Goal: Information Seeking & Learning: Learn about a topic

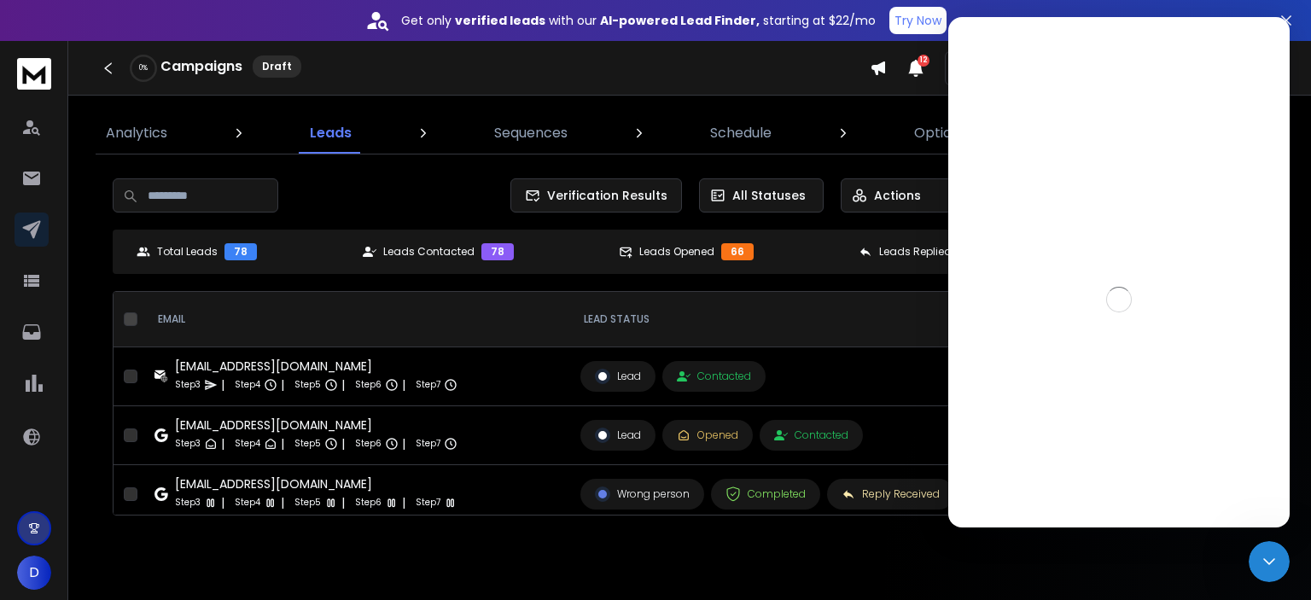
click at [1267, 571] on icon "Close Intercom Messenger" at bounding box center [1269, 561] width 20 height 20
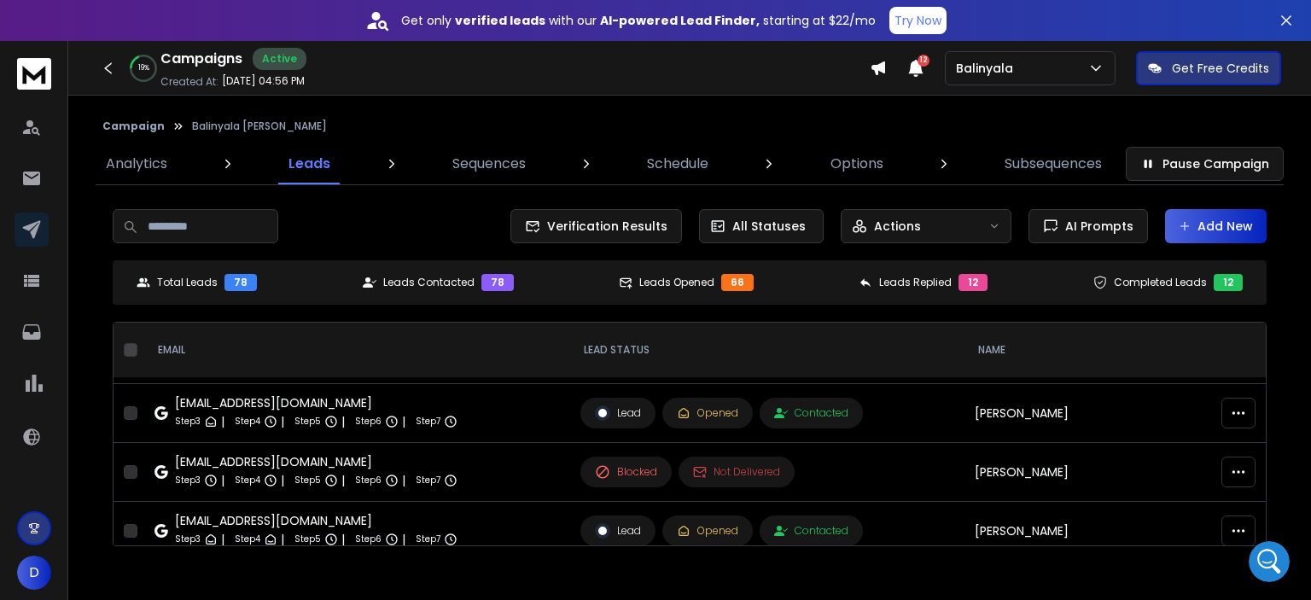
scroll to position [2781, 0]
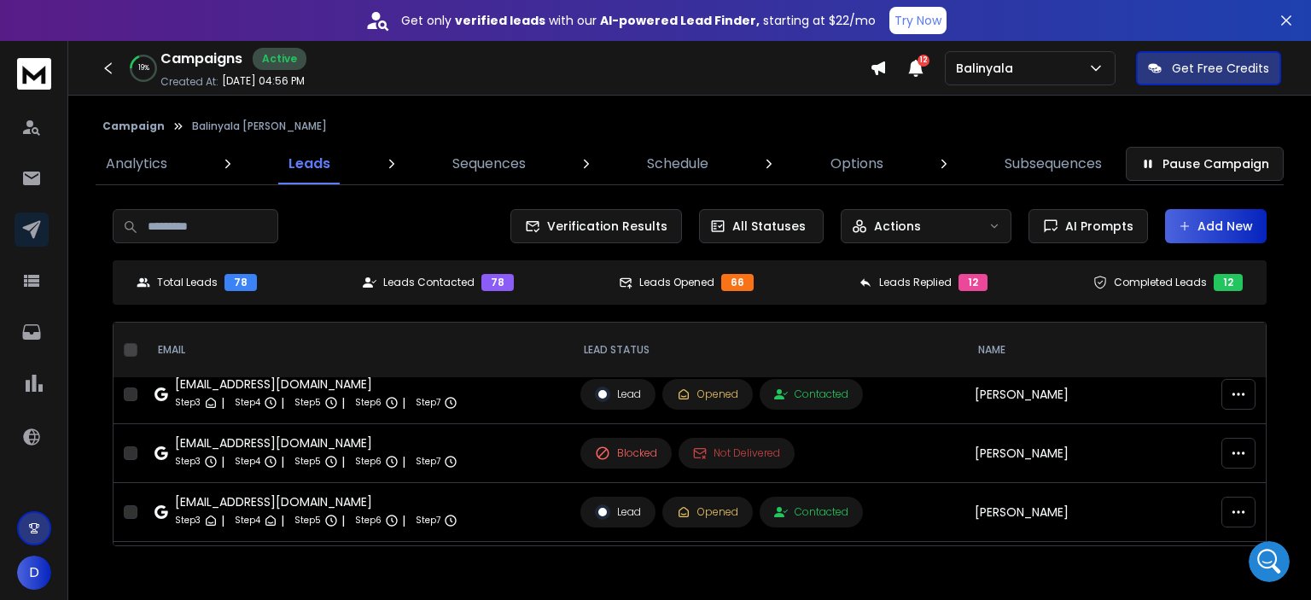
click at [595, 446] on div "Blocked" at bounding box center [626, 453] width 62 height 15
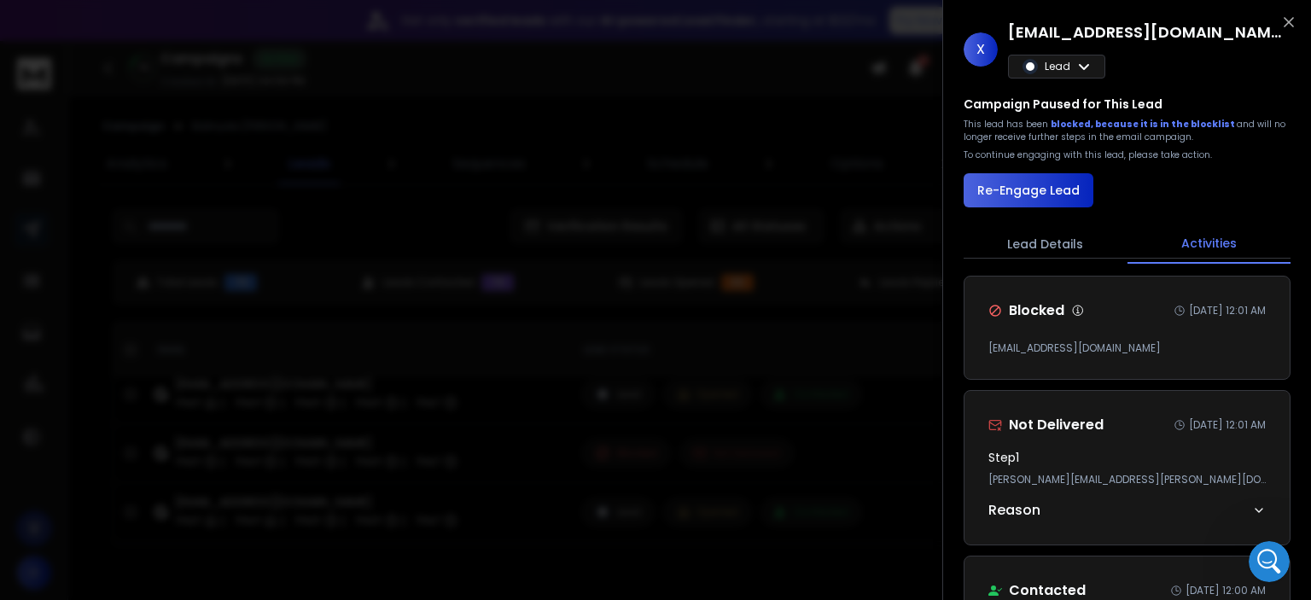
click at [1200, 252] on button "Activities" at bounding box center [1210, 244] width 164 height 39
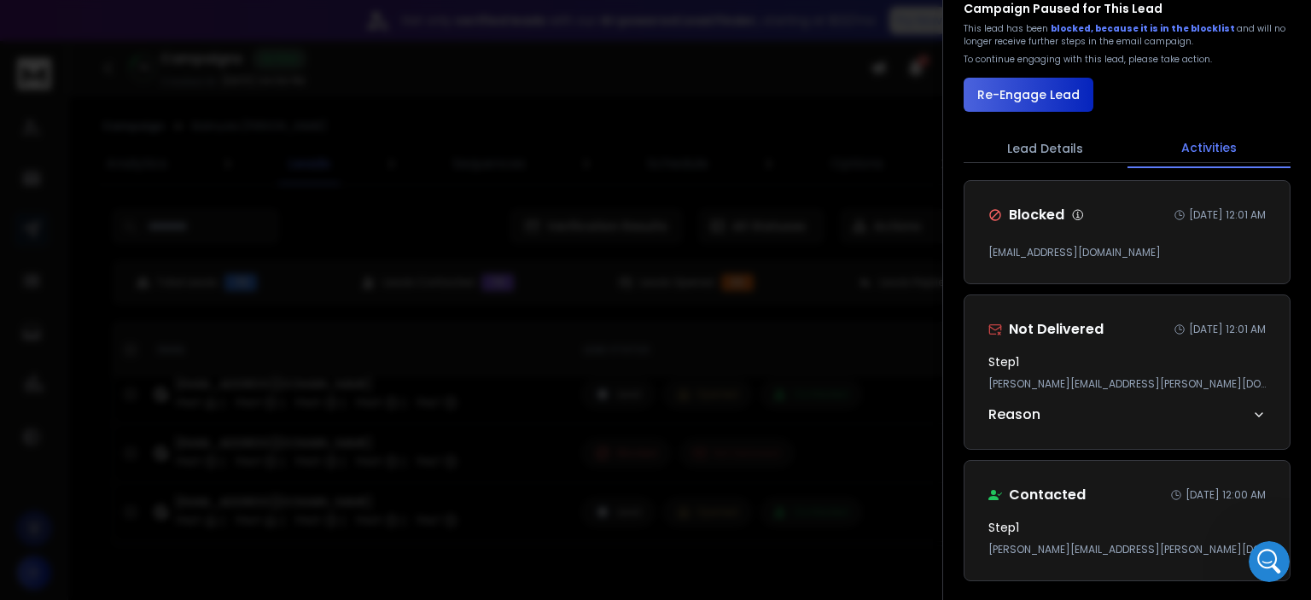
scroll to position [3951, 0]
click at [785, 341] on div at bounding box center [655, 300] width 1311 height 600
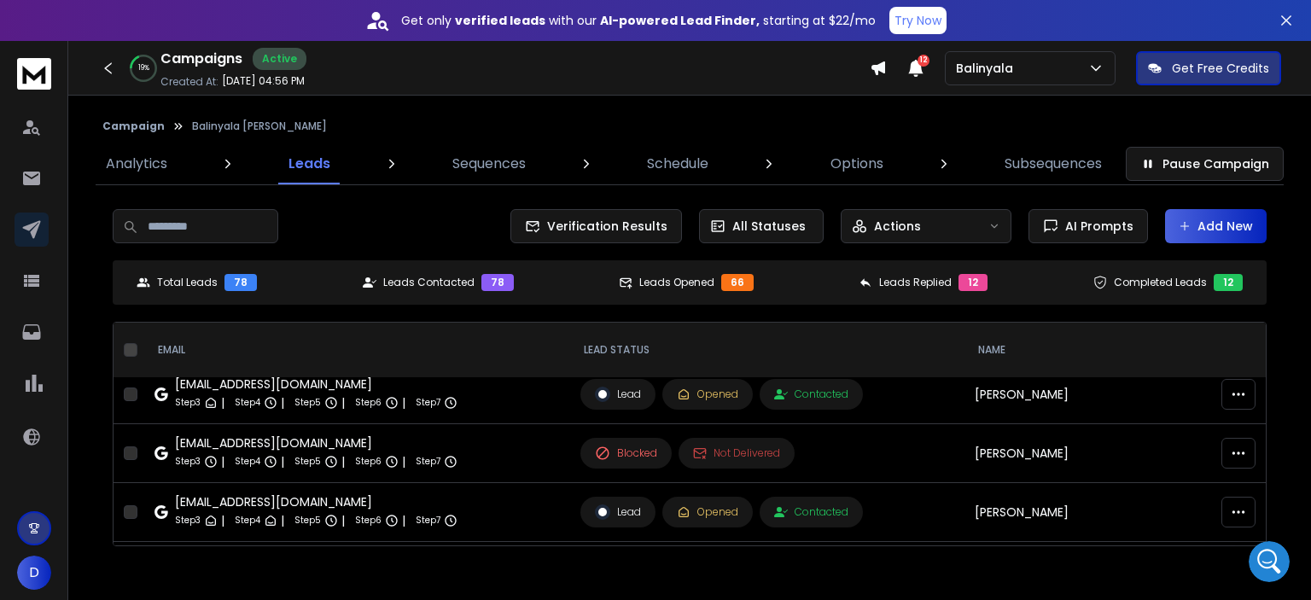
click at [1285, 575] on div at bounding box center [1269, 561] width 41 height 41
click at [1253, 555] on div "Open Intercom Messenger" at bounding box center [1269, 562] width 56 height 56
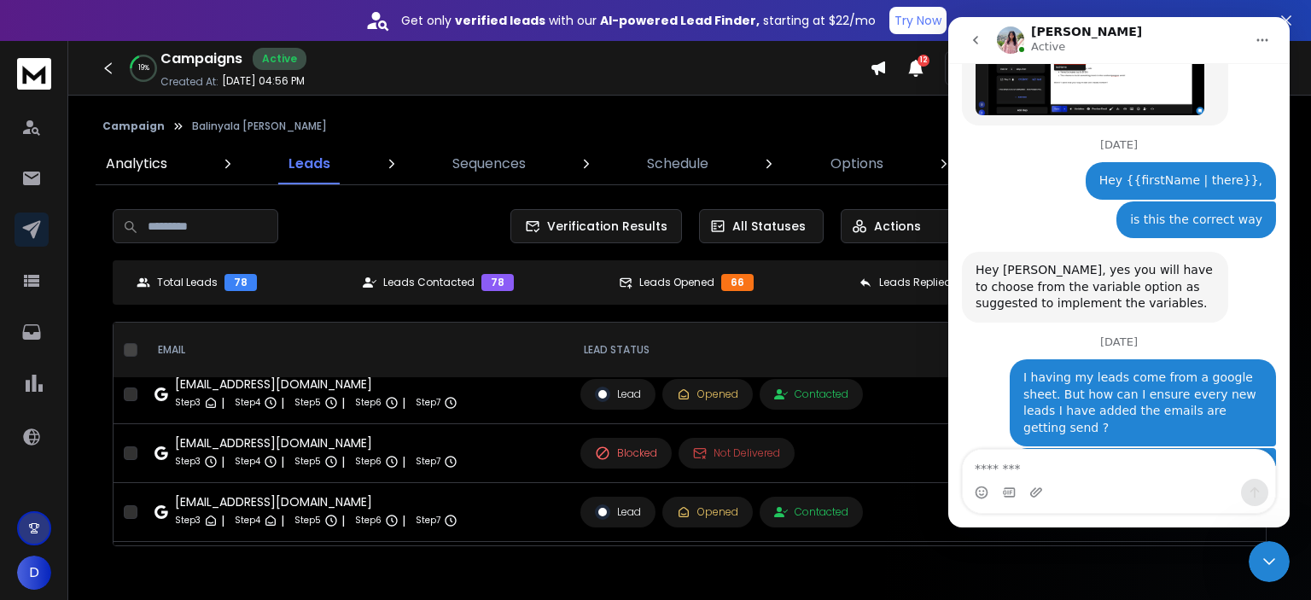
click at [147, 169] on p "Analytics" at bounding box center [136, 164] width 61 height 20
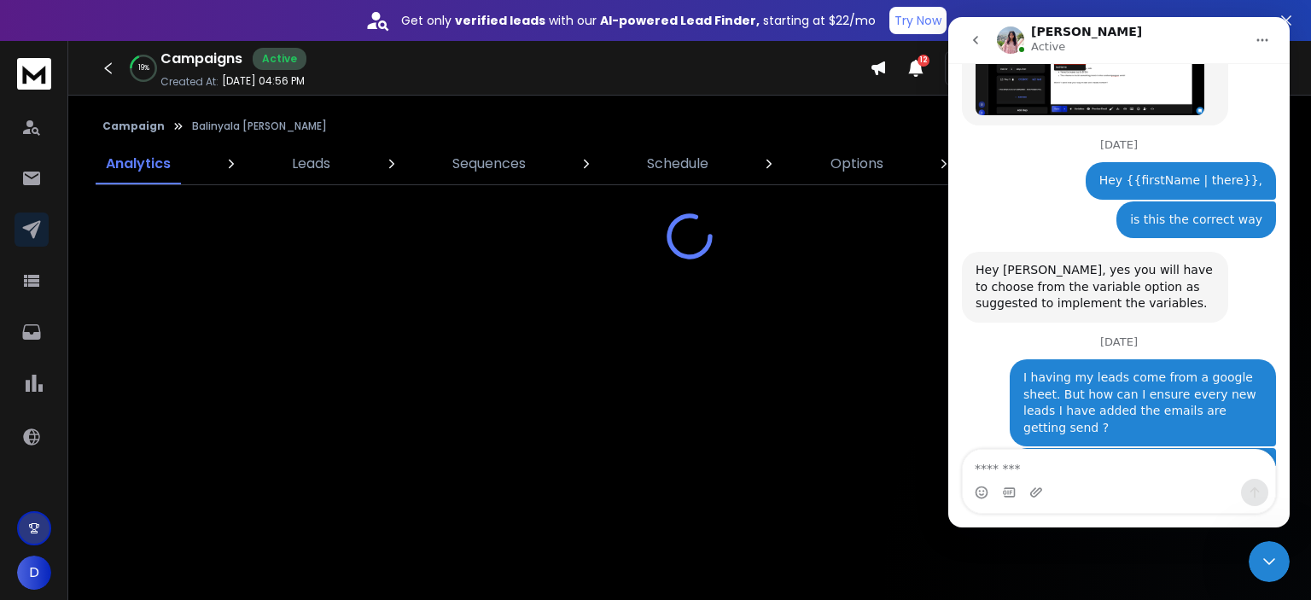
click at [1276, 560] on icon "Close Intercom Messenger" at bounding box center [1269, 561] width 20 height 20
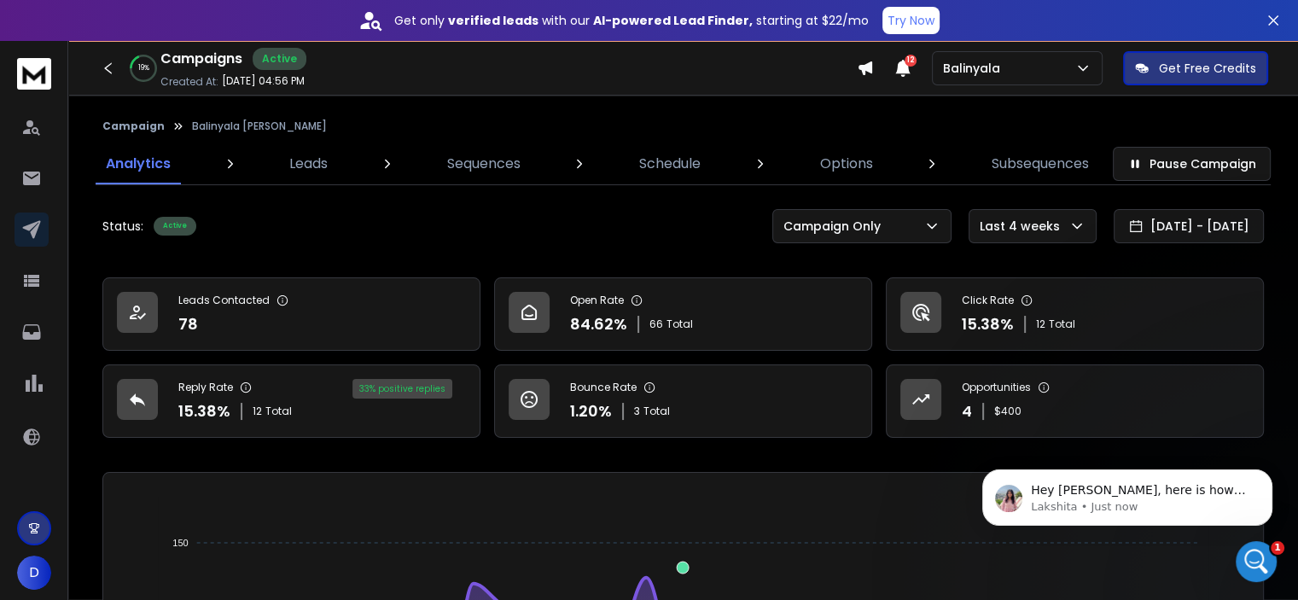
scroll to position [4069, 0]
click at [1266, 567] on div "Open Intercom Messenger" at bounding box center [1256, 562] width 56 height 56
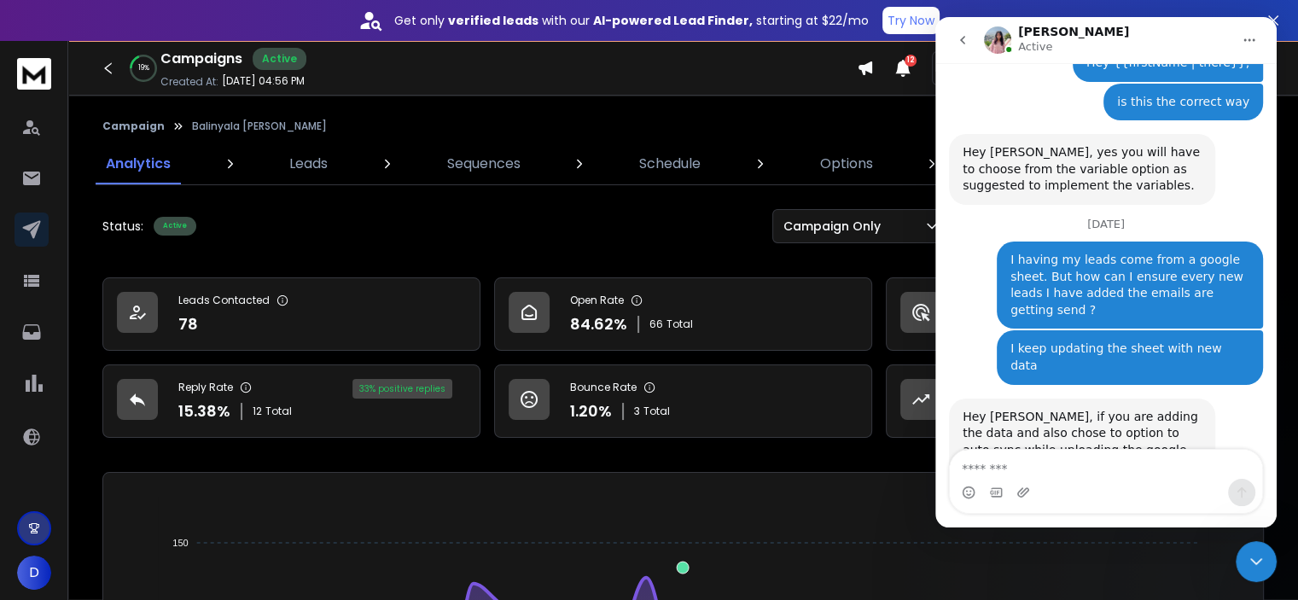
scroll to position [4098, 0]
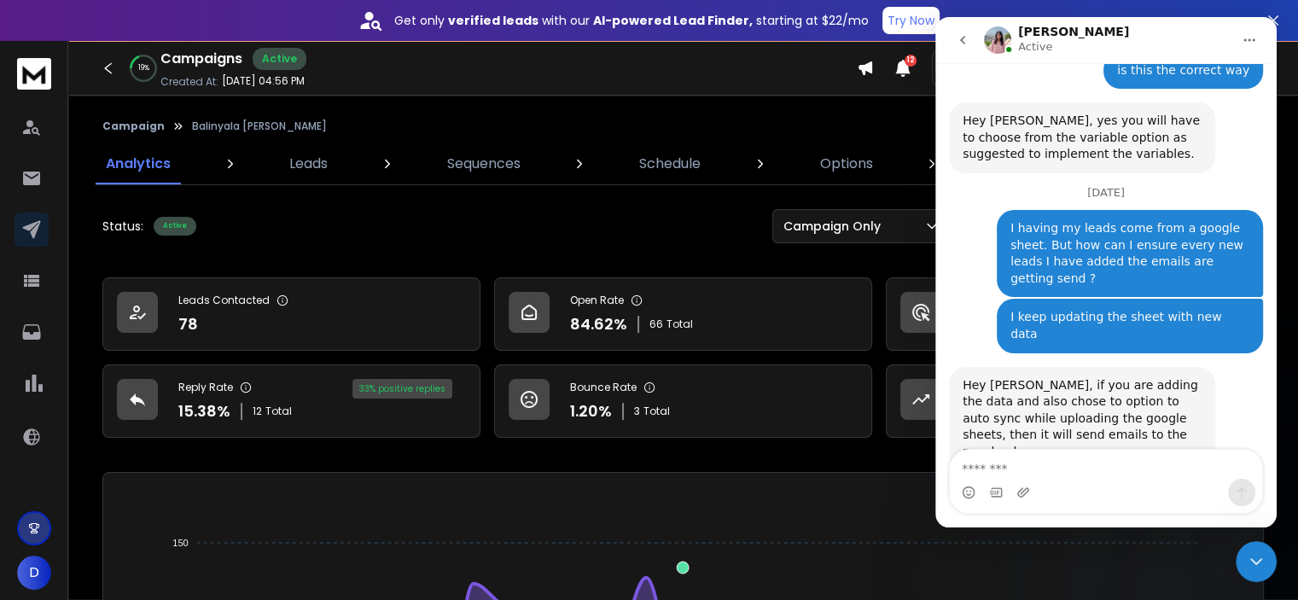
click at [1070, 473] on textarea "Message…" at bounding box center [1106, 464] width 312 height 29
type textarea "**********"
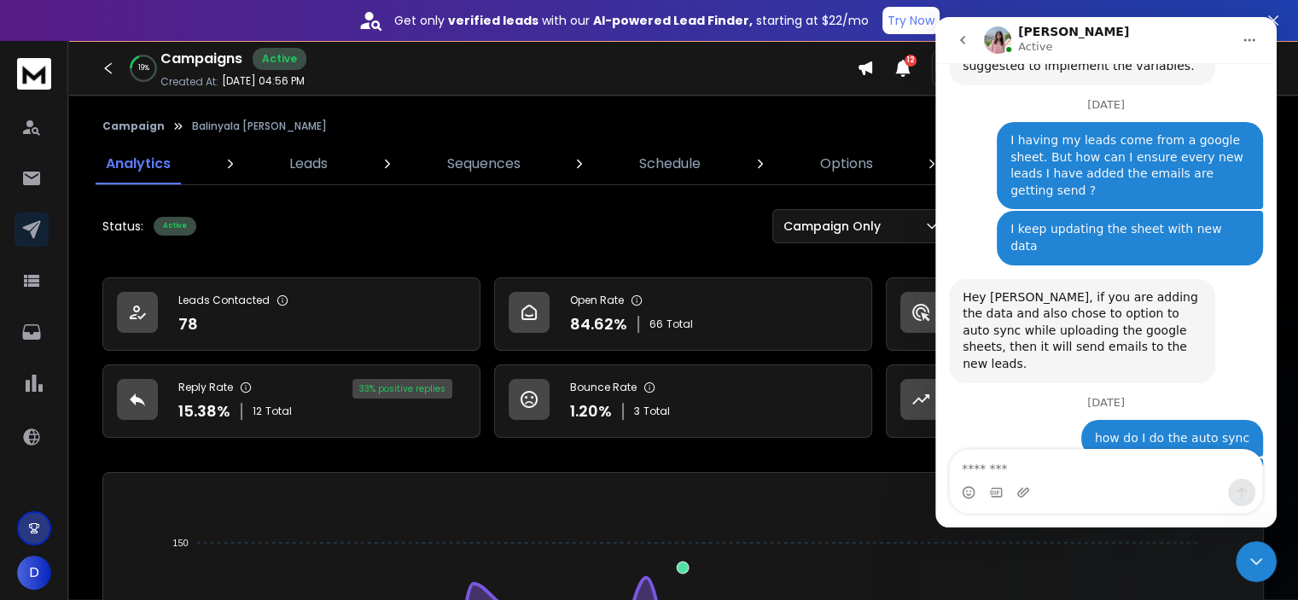
scroll to position [4121, 0]
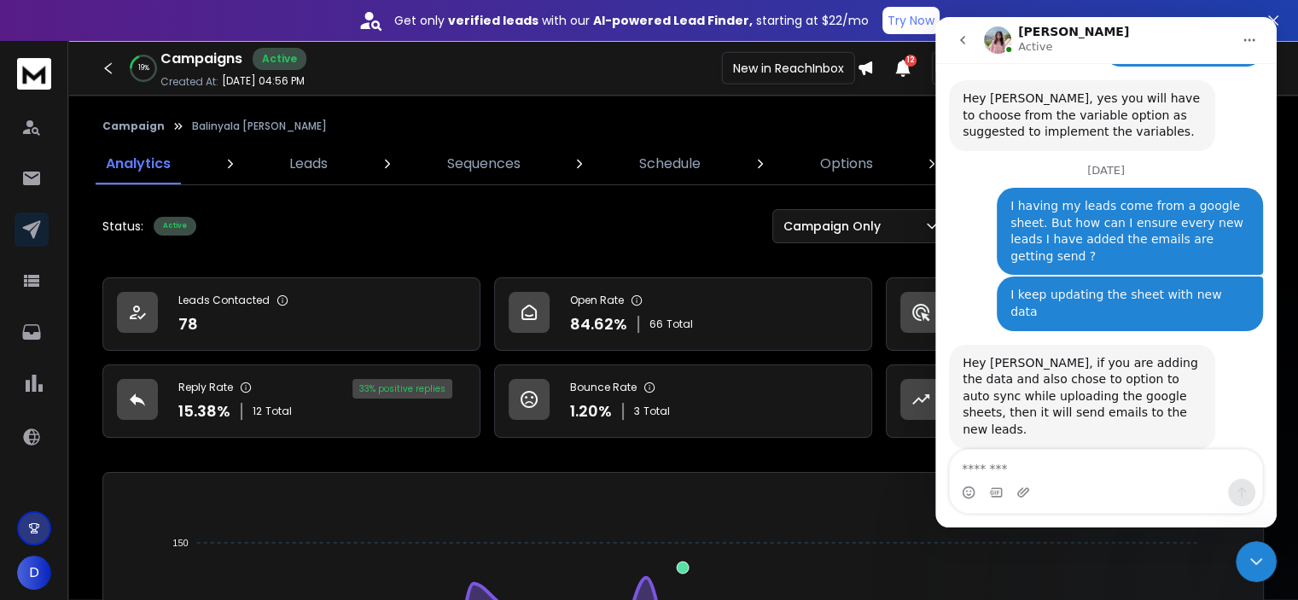
drag, startPoint x: 1055, startPoint y: 277, endPoint x: 1228, endPoint y: 338, distance: 183.6
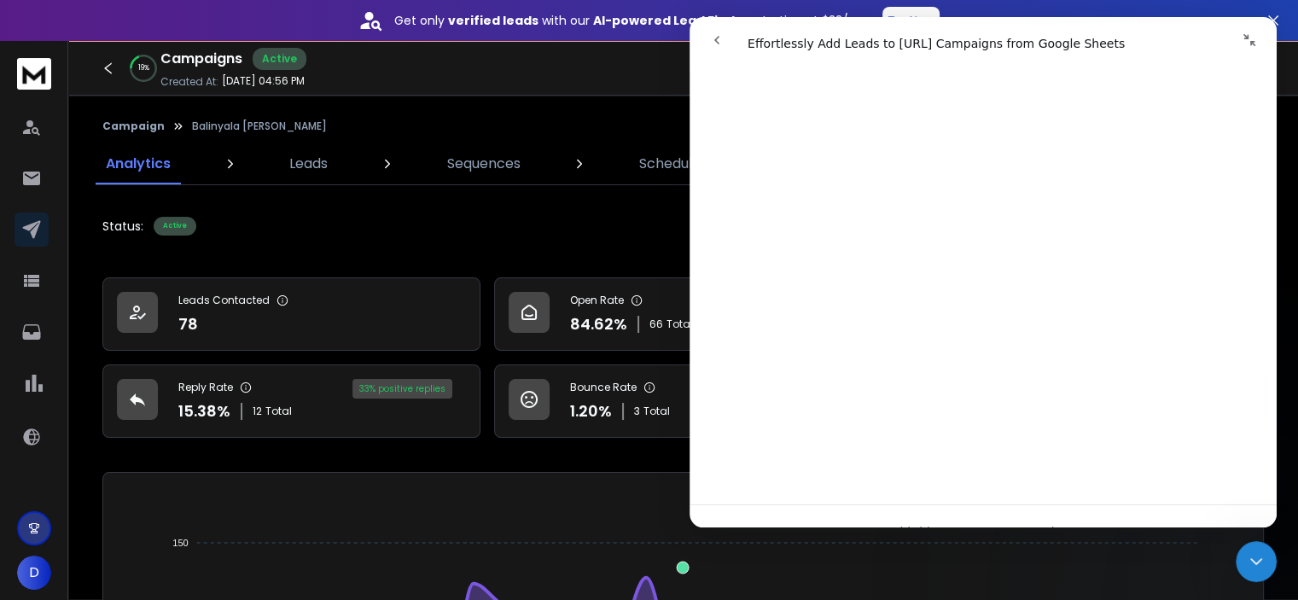
scroll to position [966, 0]
click at [717, 51] on button "go back" at bounding box center [717, 40] width 32 height 32
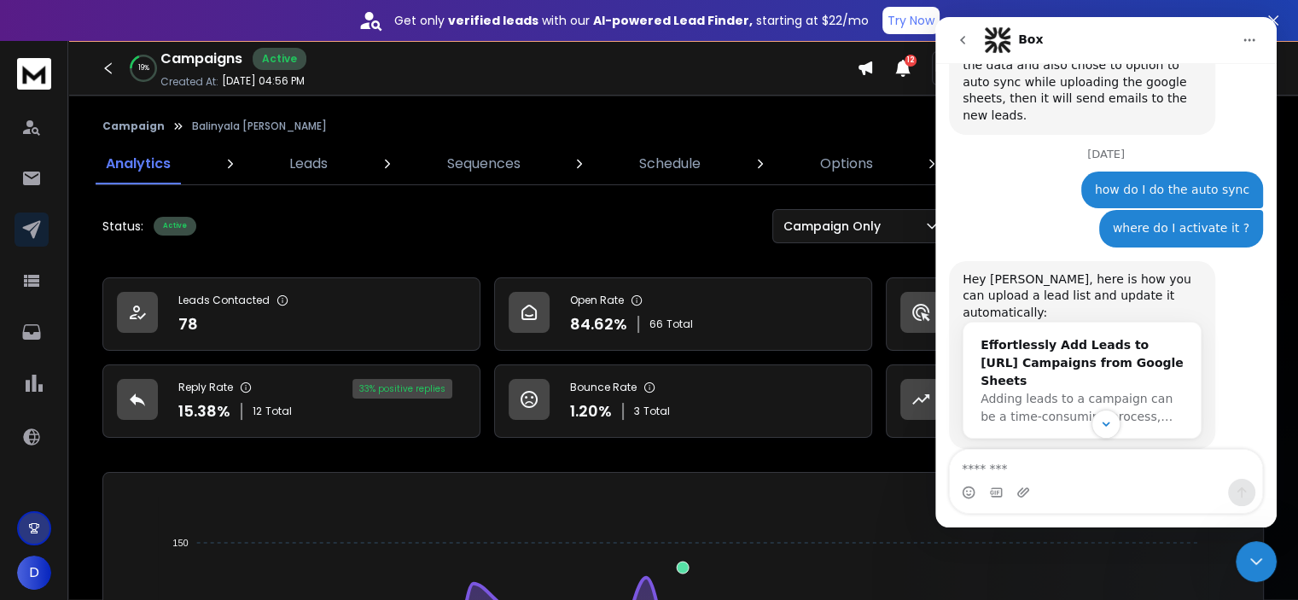
scroll to position [4434, 0]
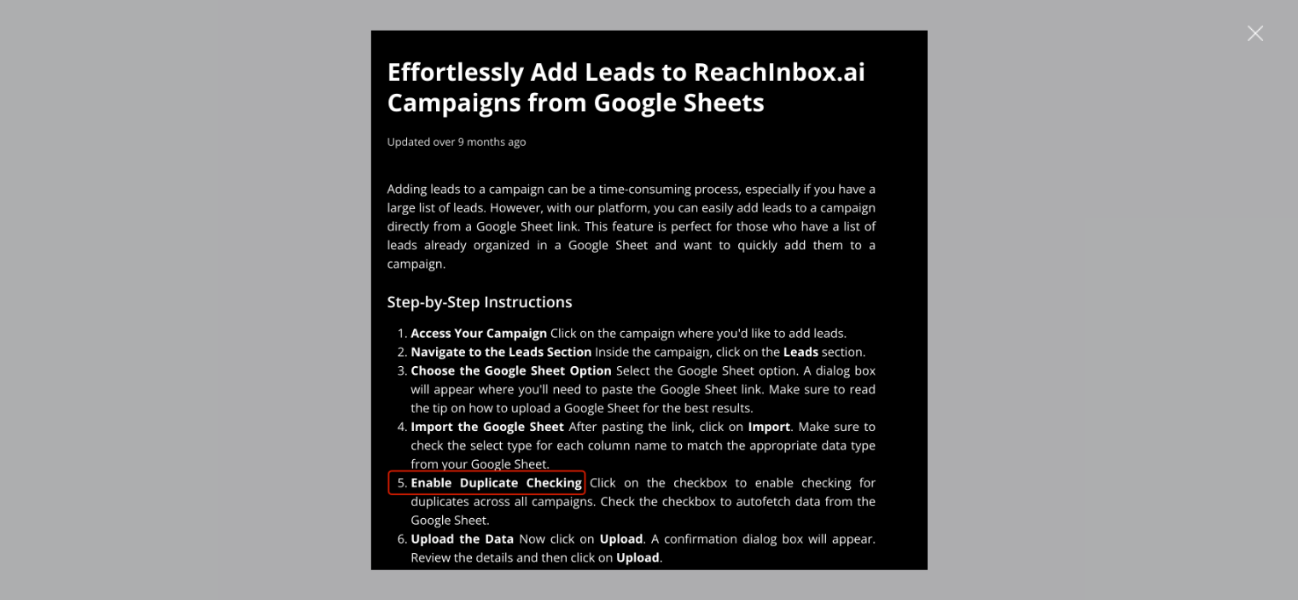
scroll to position [0, 0]
click at [844, 335] on img "Close" at bounding box center [648, 300] width 557 height 540
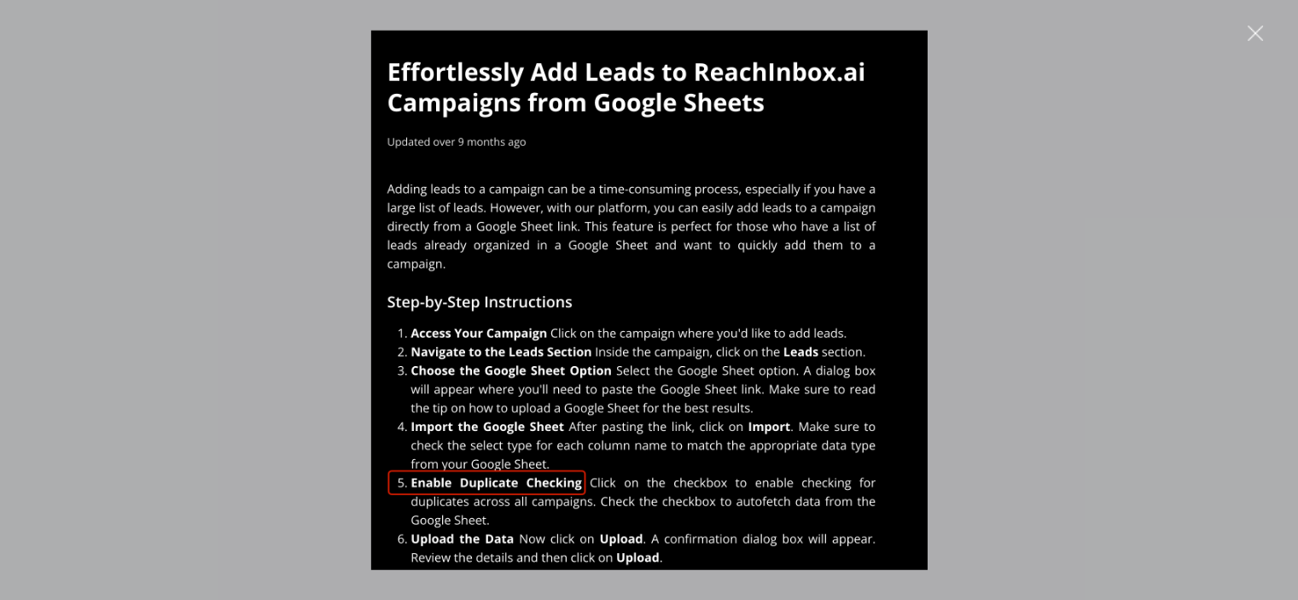
click at [1177, 351] on div "Intercom messenger" at bounding box center [649, 300] width 1298 height 600
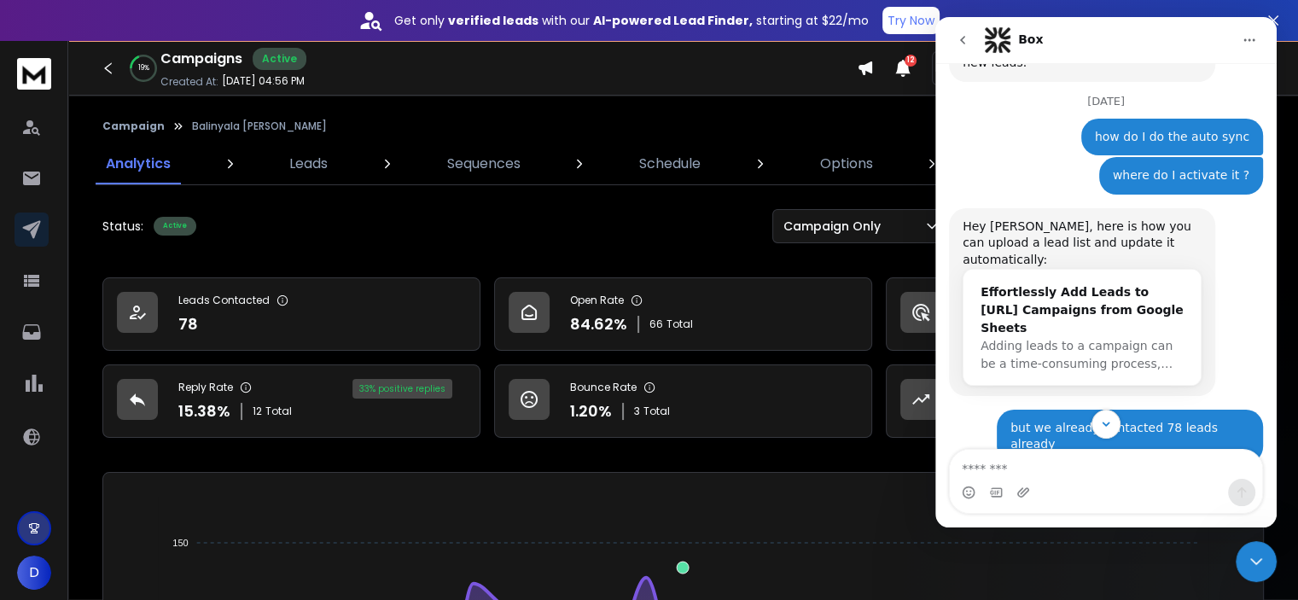
scroll to position [4555, 0]
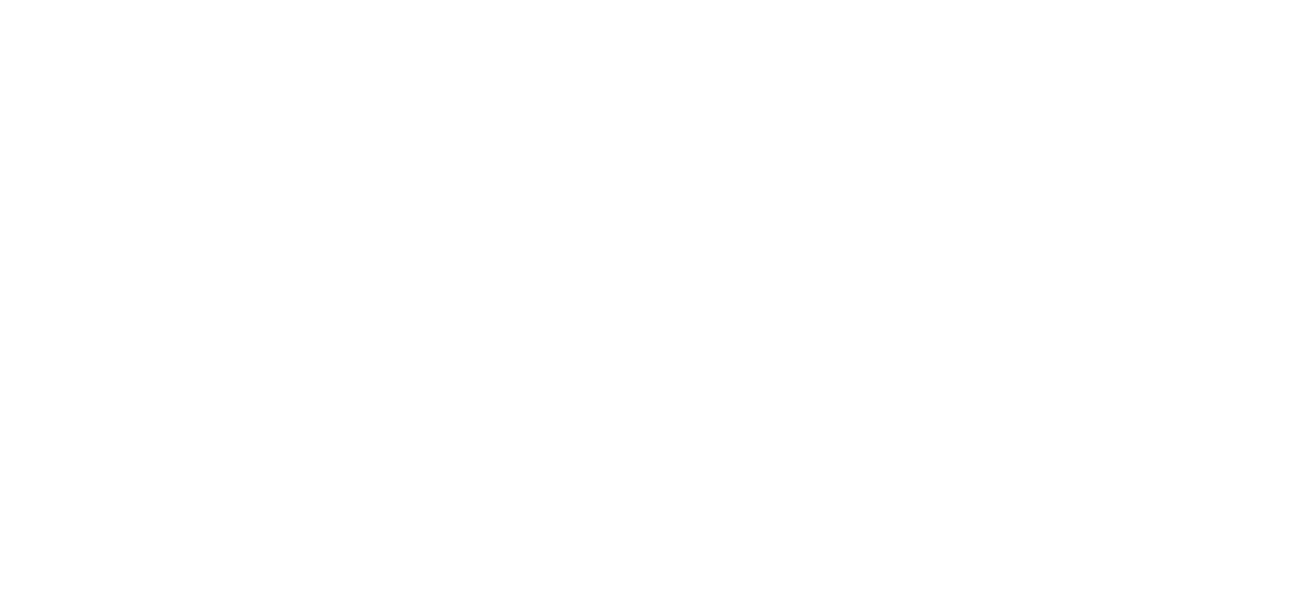
scroll to position [0, 0]
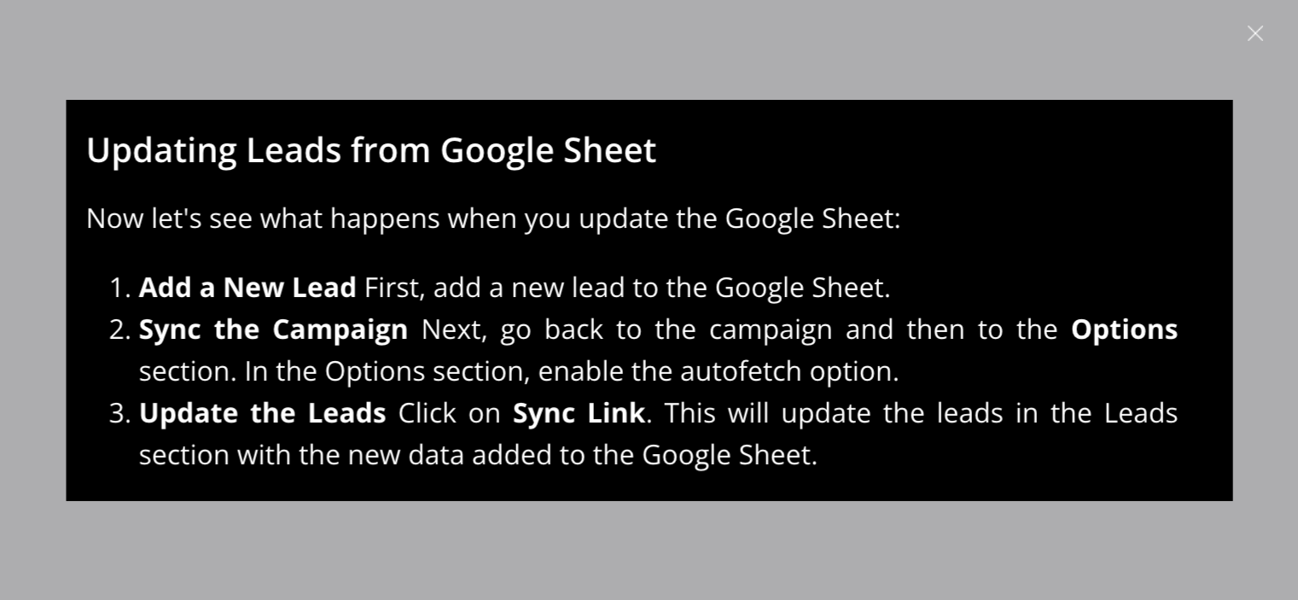
click at [1254, 324] on div "Intercom messenger" at bounding box center [649, 300] width 1298 height 600
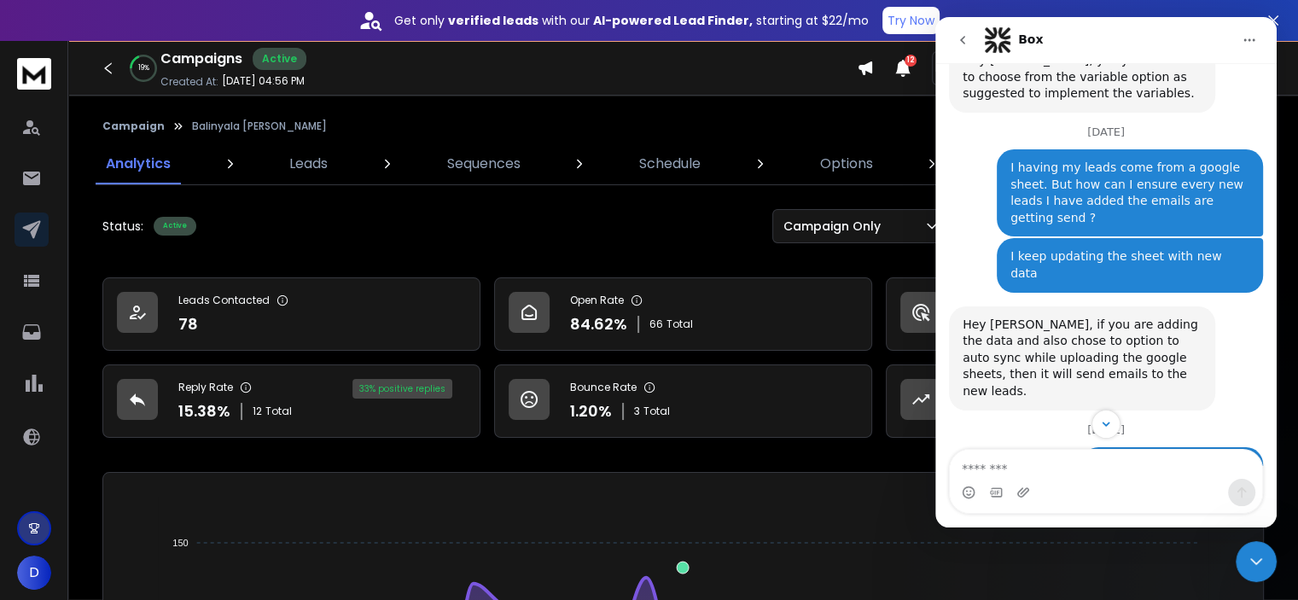
scroll to position [4128, 0]
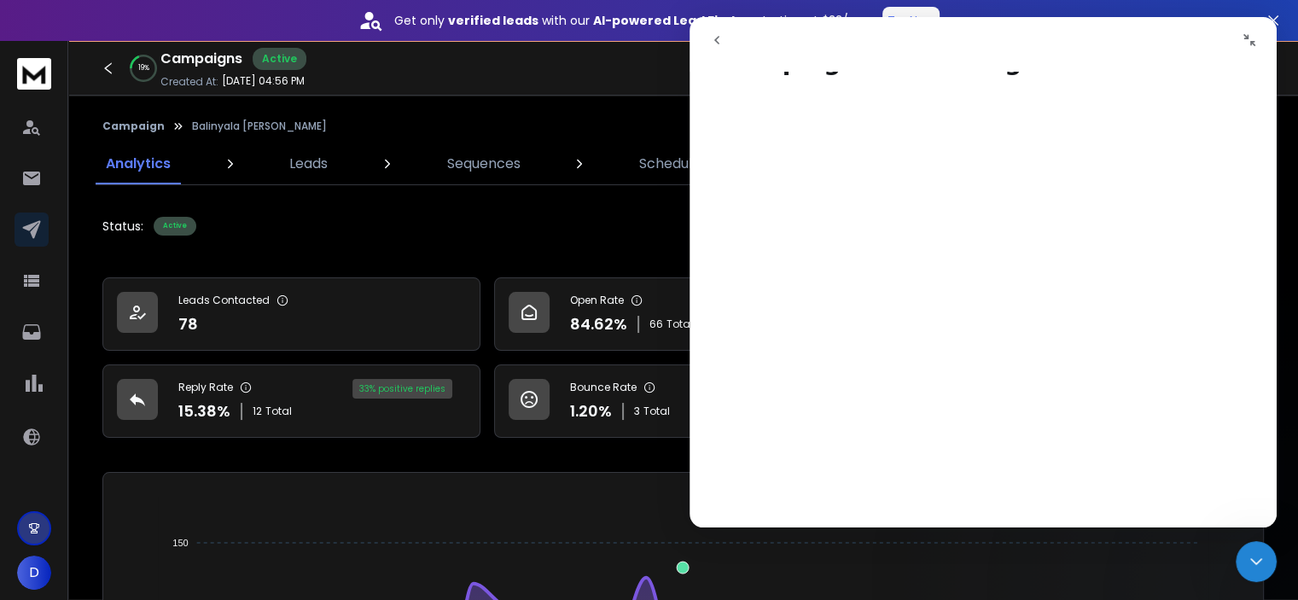
scroll to position [31, 0]
